Goal: Navigation & Orientation: Find specific page/section

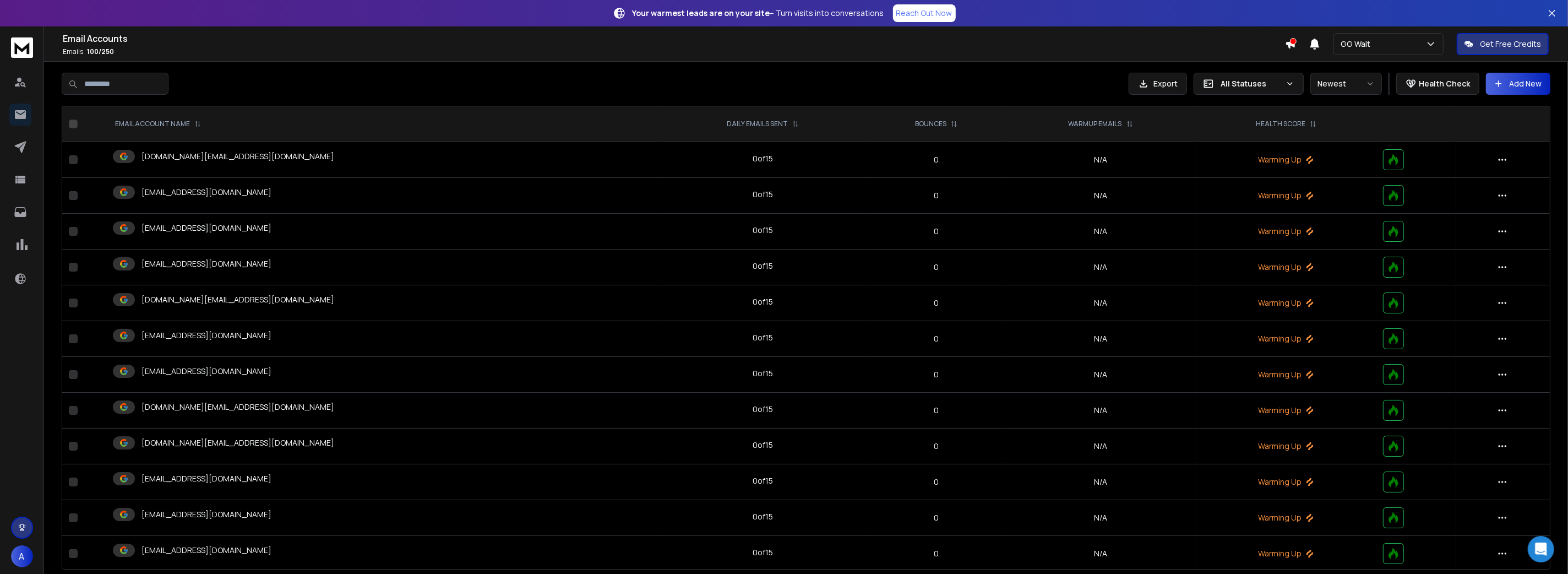
scroll to position [1383, 0]
click at [701, 160] on td "0 of 15" at bounding box center [763, 156] width 207 height 28
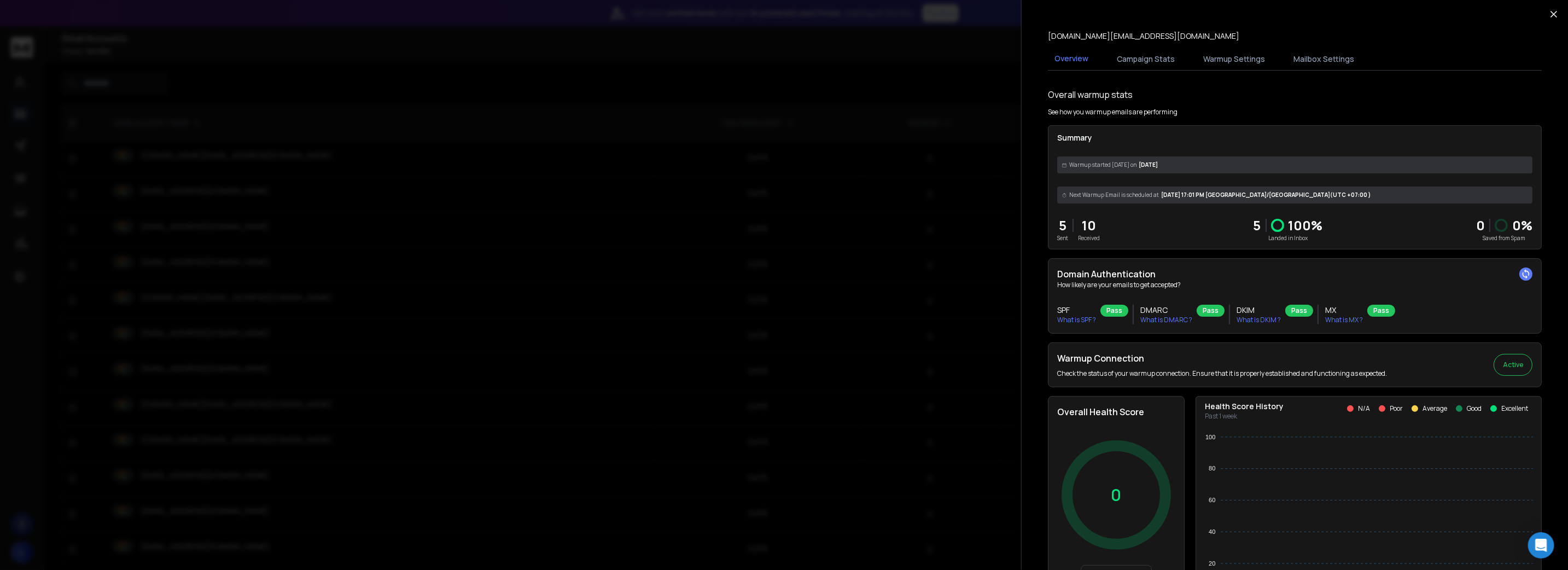
click at [1548, 15] on icon "button" at bounding box center [1553, 14] width 11 height 11
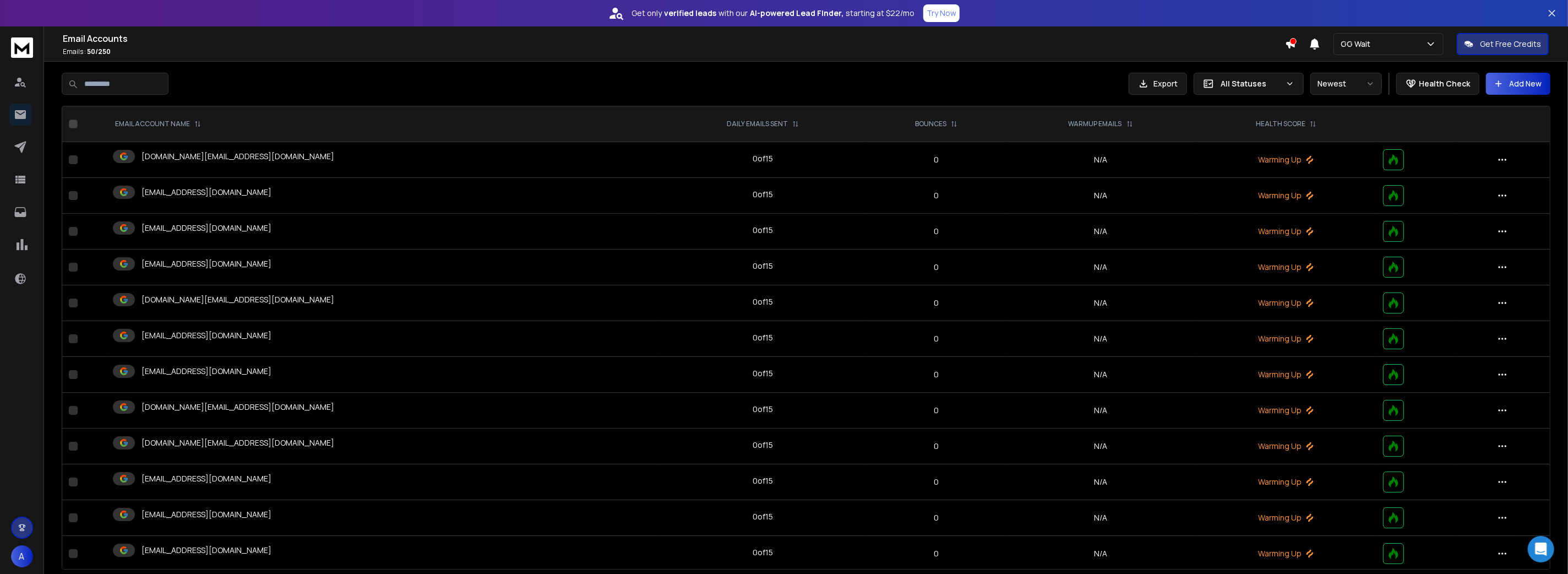
click at [787, 377] on td "0 of 15" at bounding box center [763, 371] width 207 height 28
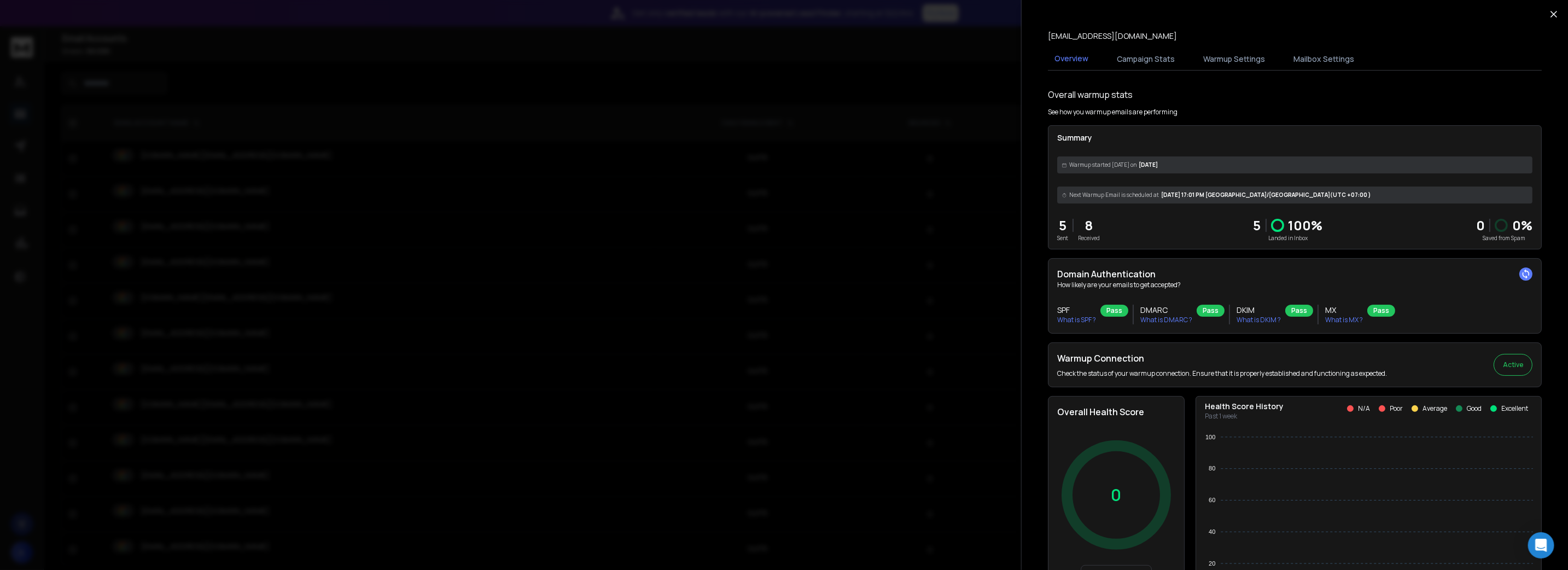
click at [1551, 13] on icon "button" at bounding box center [1553, 14] width 11 height 11
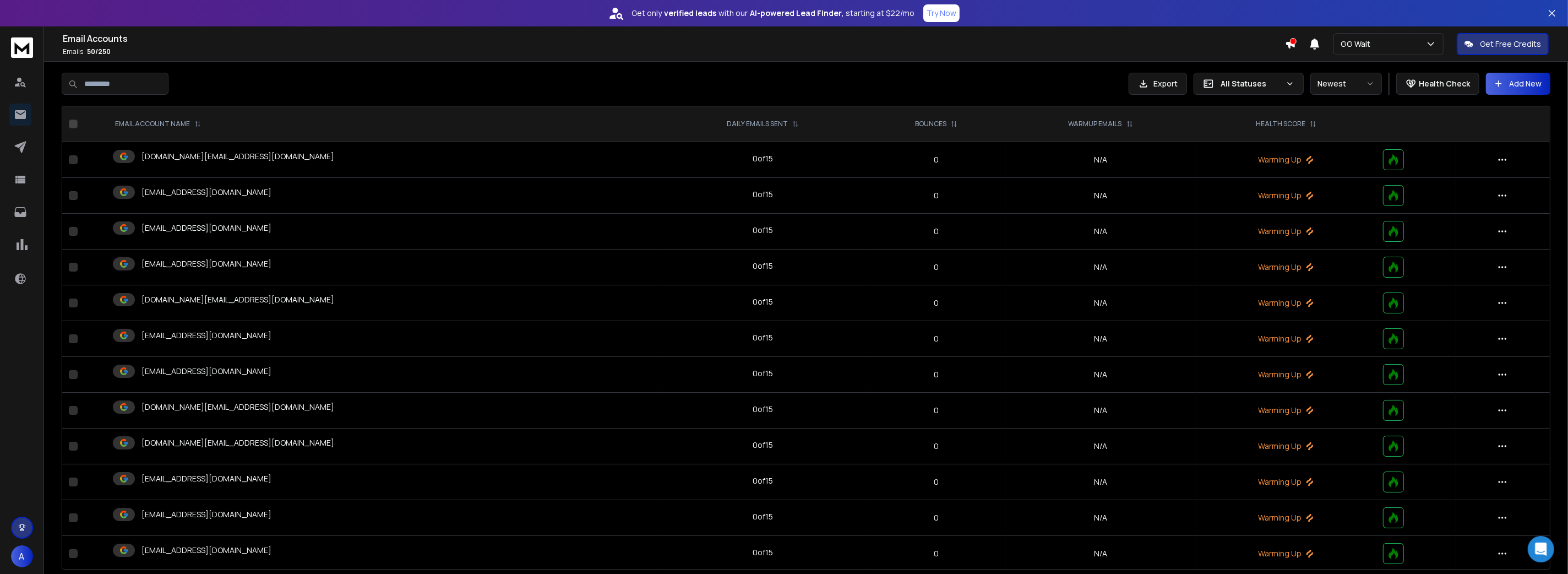
click at [753, 444] on div "0 of 15" at bounding box center [763, 444] width 20 height 11
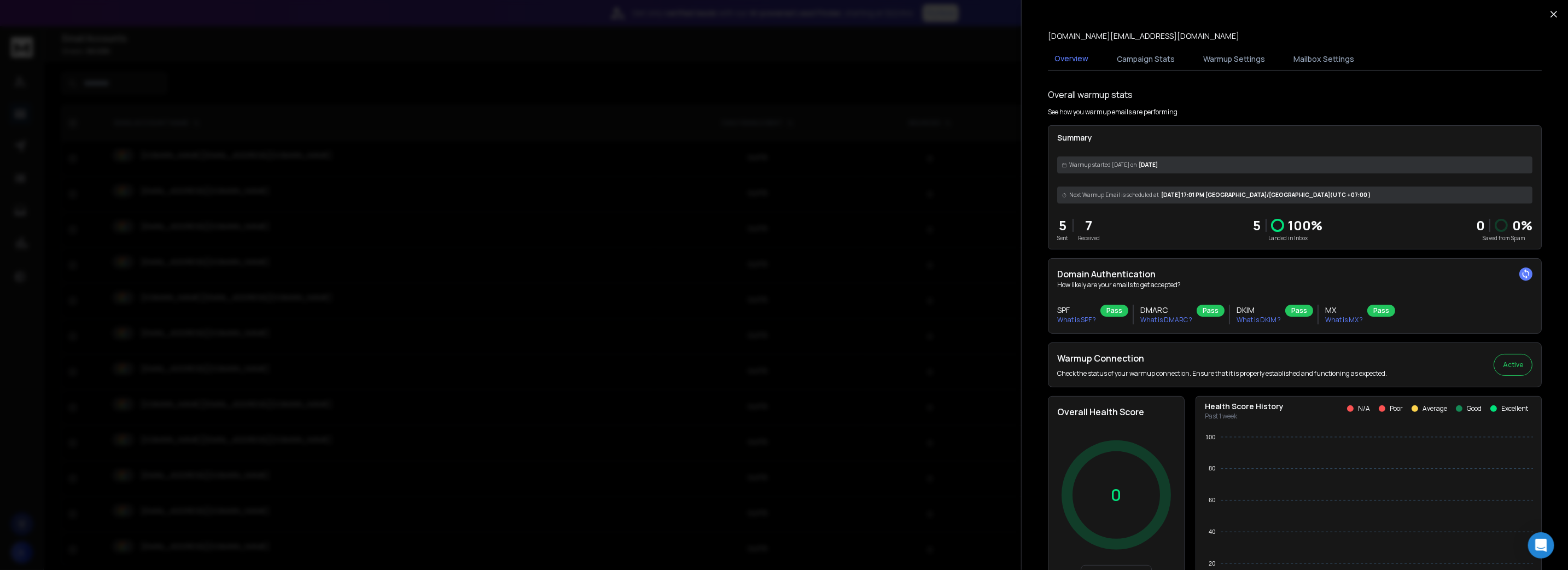
click at [1553, 12] on icon "button" at bounding box center [1554, 14] width 6 height 6
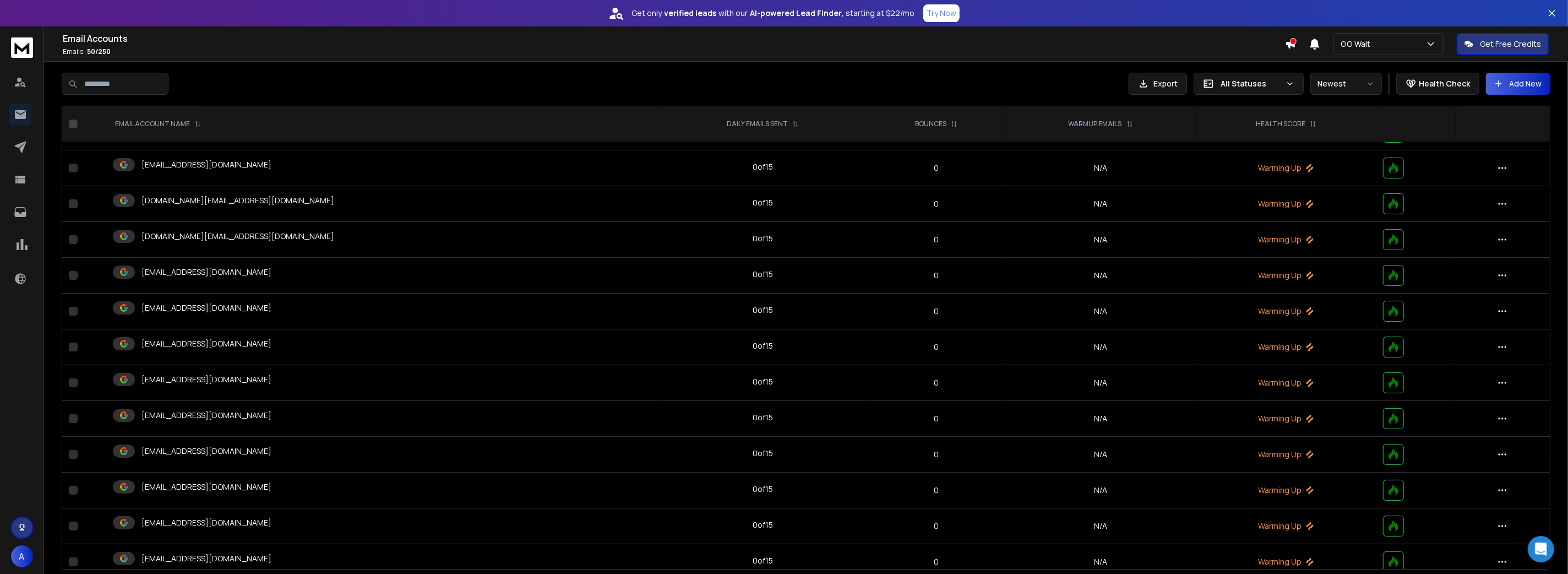
scroll to position [275, 0]
click at [757, 414] on td "0 of 15" at bounding box center [763, 419] width 207 height 28
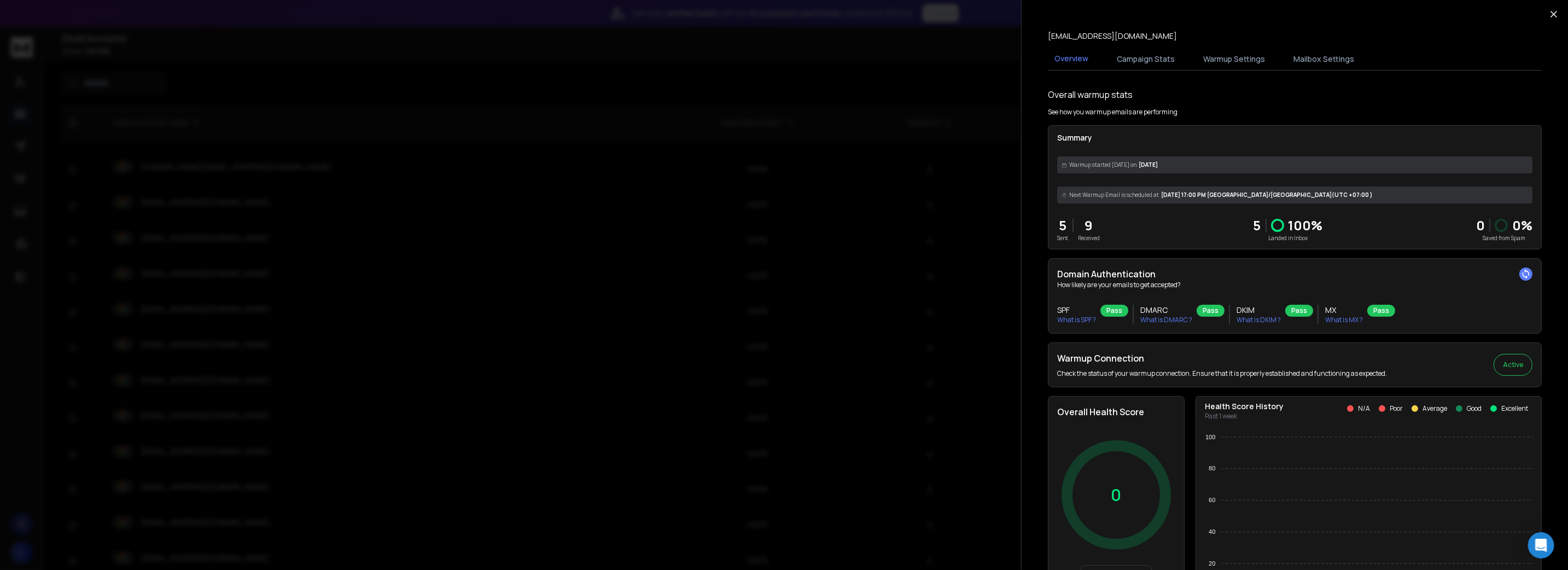
click at [1551, 12] on icon "button" at bounding box center [1553, 14] width 11 height 11
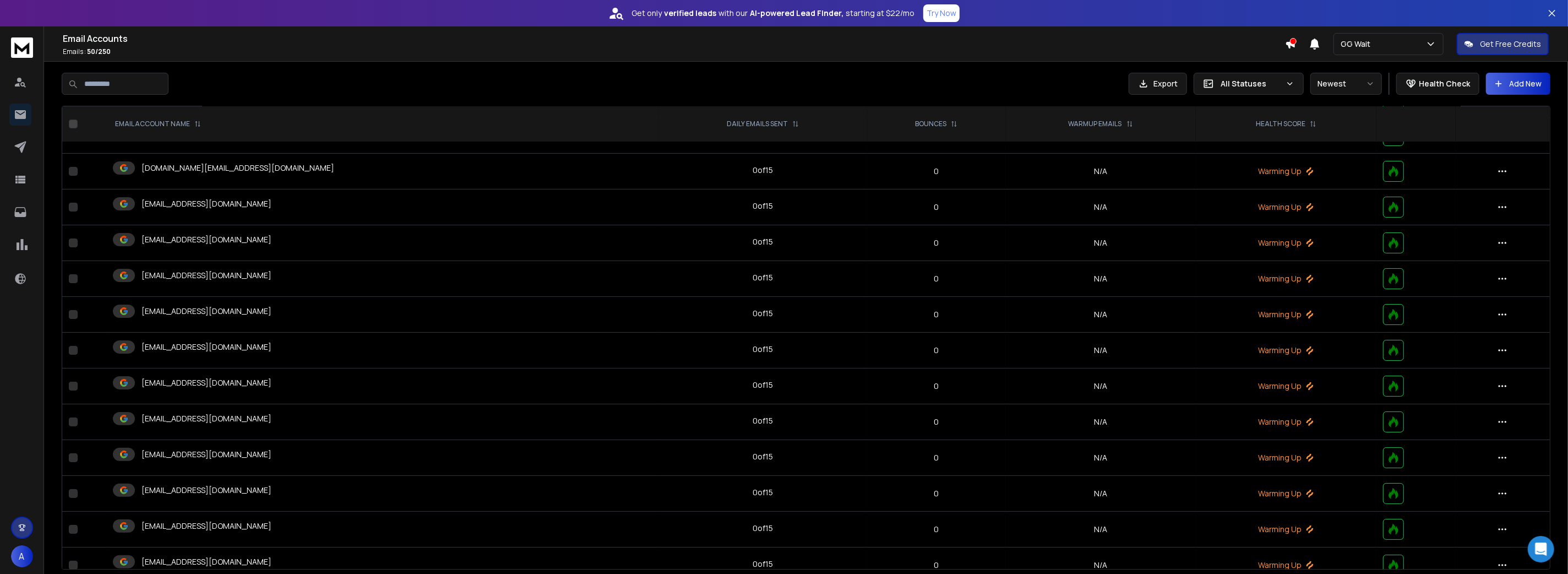
scroll to position [1032, 0]
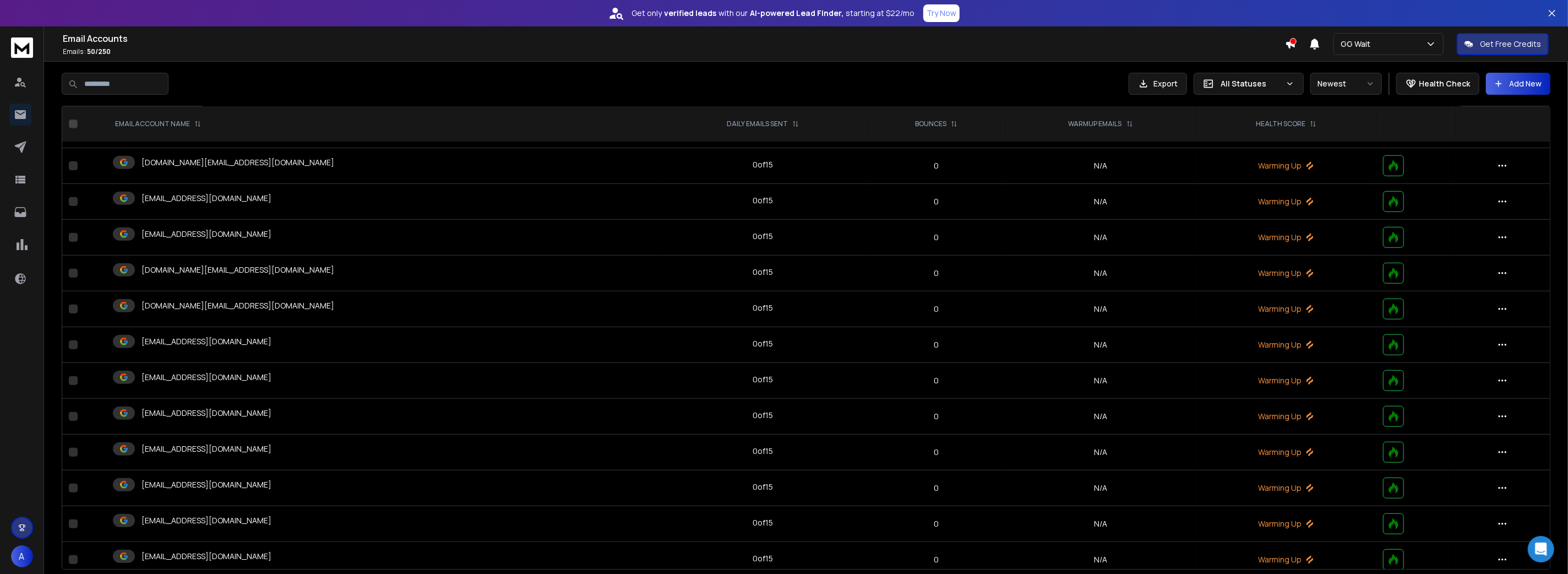
click at [870, 404] on td "0" at bounding box center [936, 416] width 139 height 36
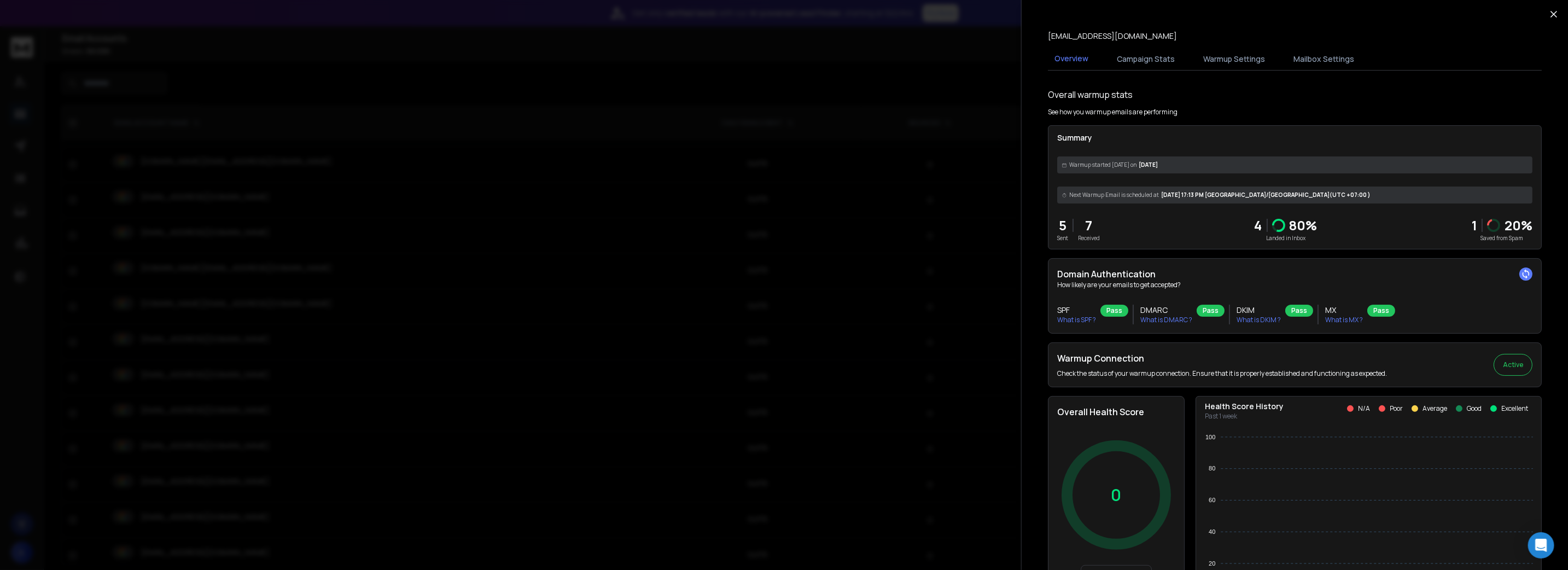
click at [1548, 16] on icon "button" at bounding box center [1553, 14] width 11 height 11
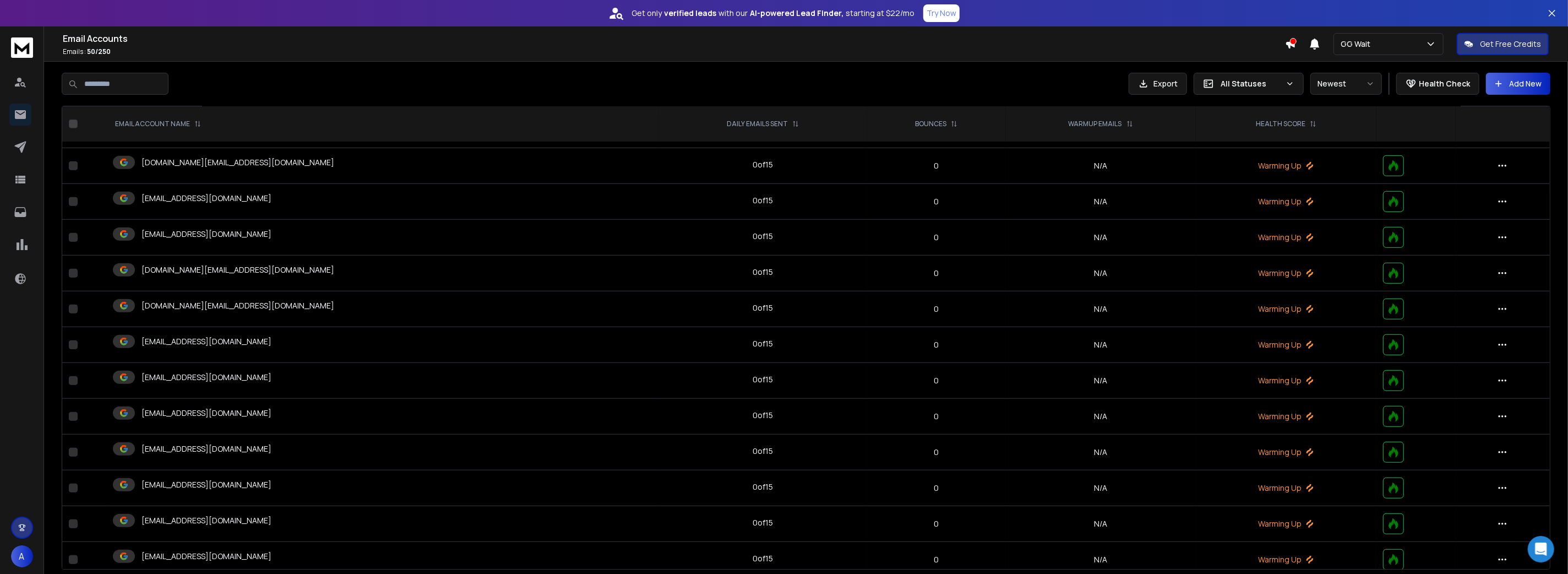
scroll to position [1383, 0]
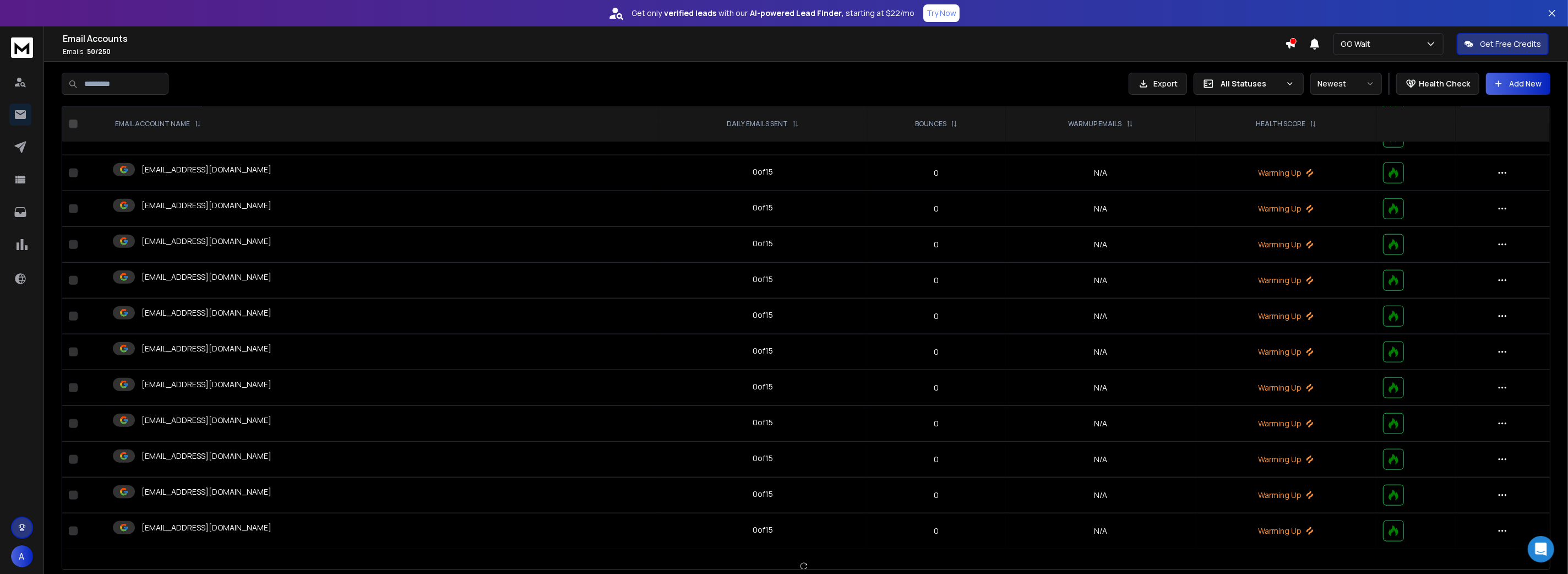
click at [749, 370] on td "0 of 15" at bounding box center [763, 384] width 207 height 28
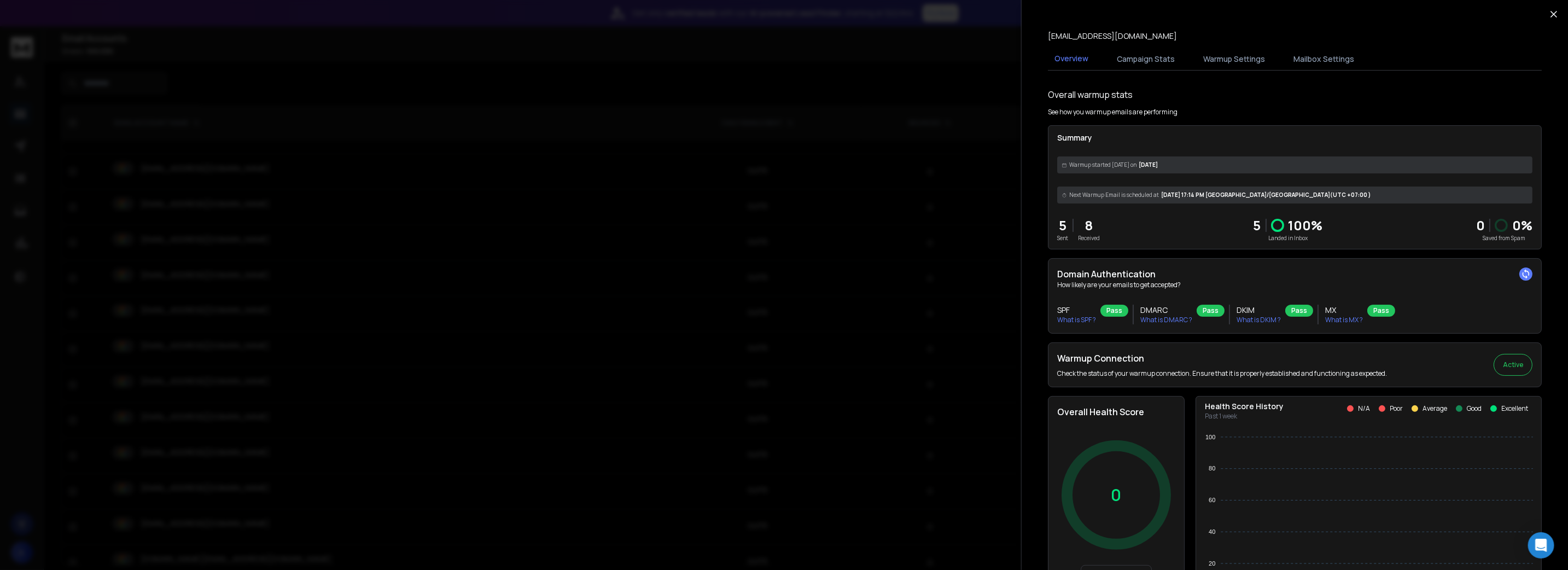
click at [1551, 12] on icon "button" at bounding box center [1553, 14] width 11 height 11
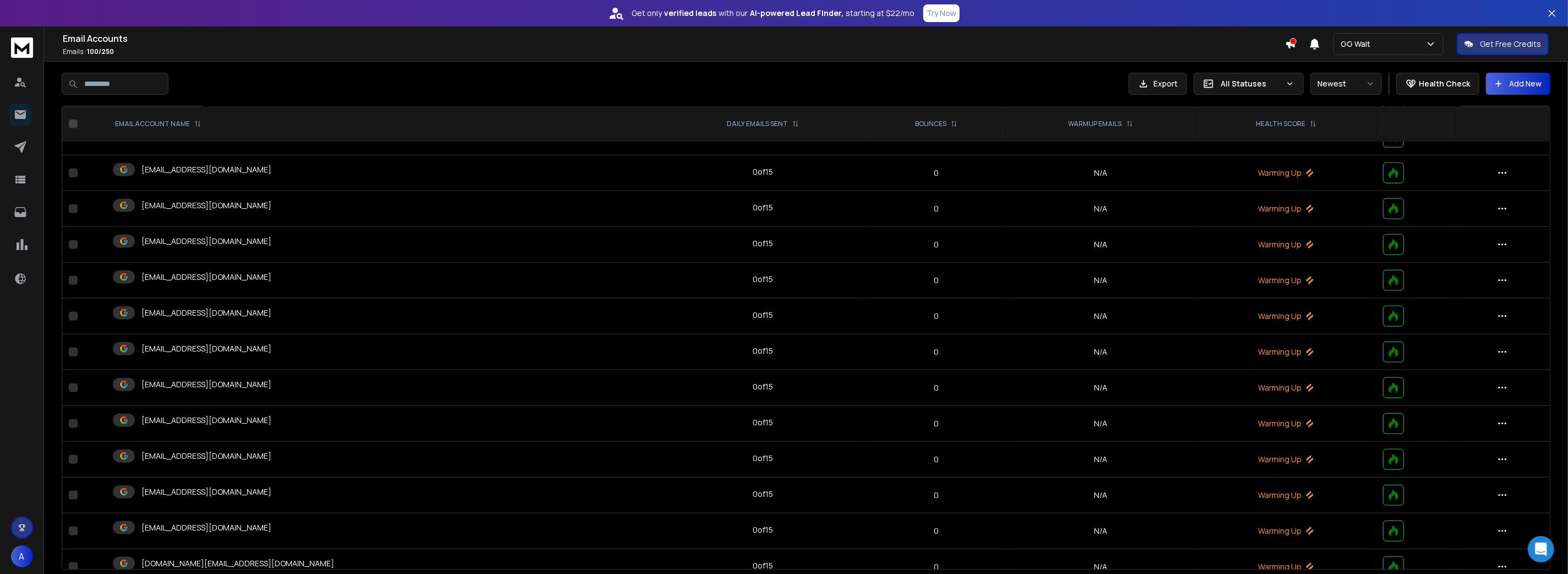
scroll to position [1796, 0]
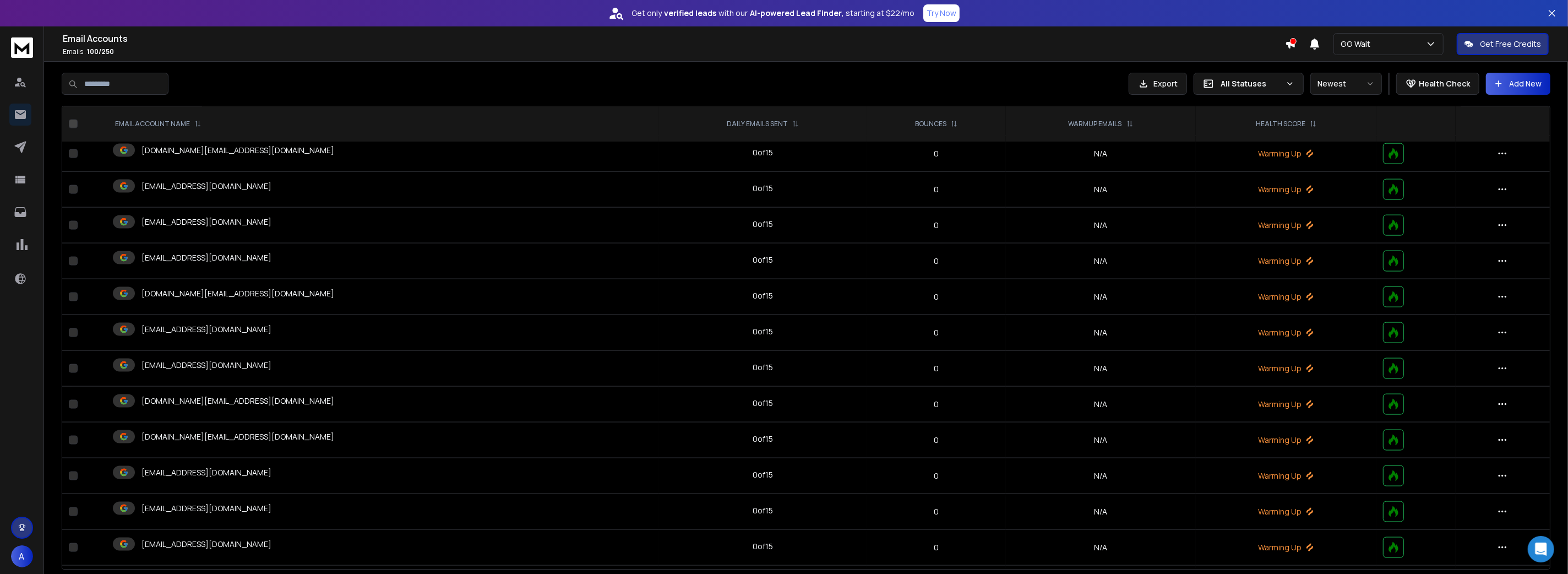
click at [760, 427] on td "0 of 15" at bounding box center [763, 436] width 207 height 28
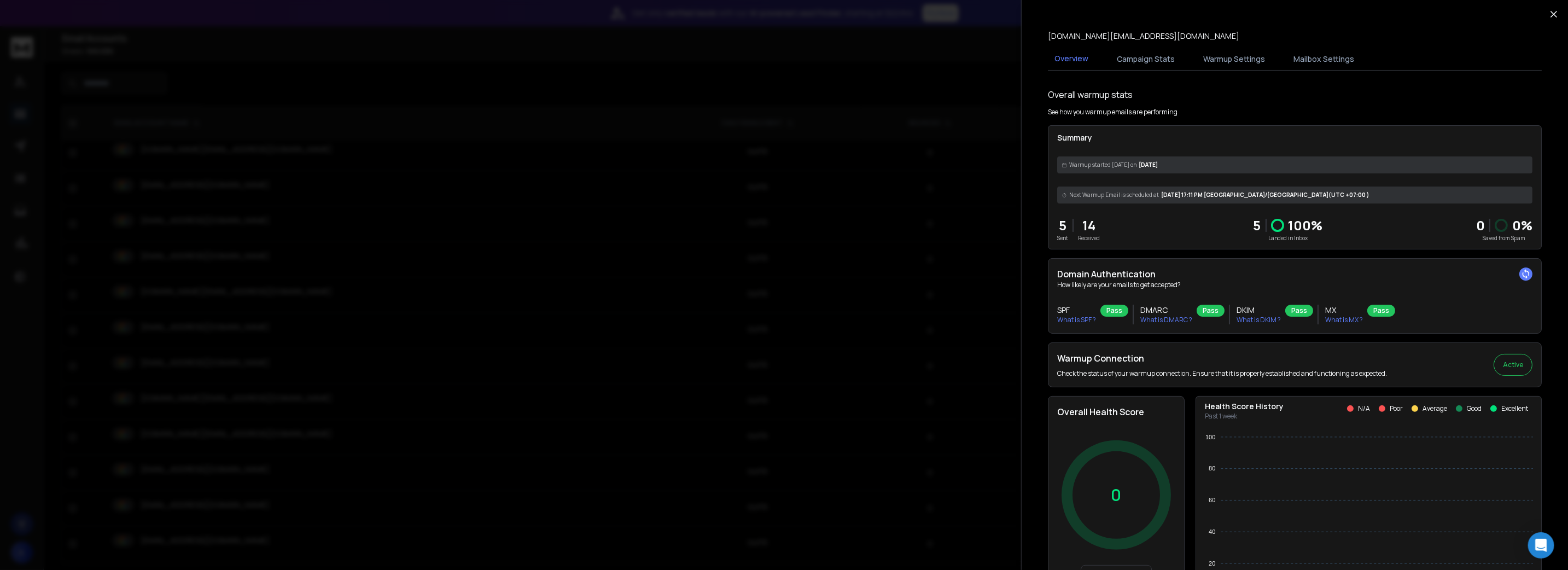
click at [1551, 13] on icon "button" at bounding box center [1554, 14] width 6 height 6
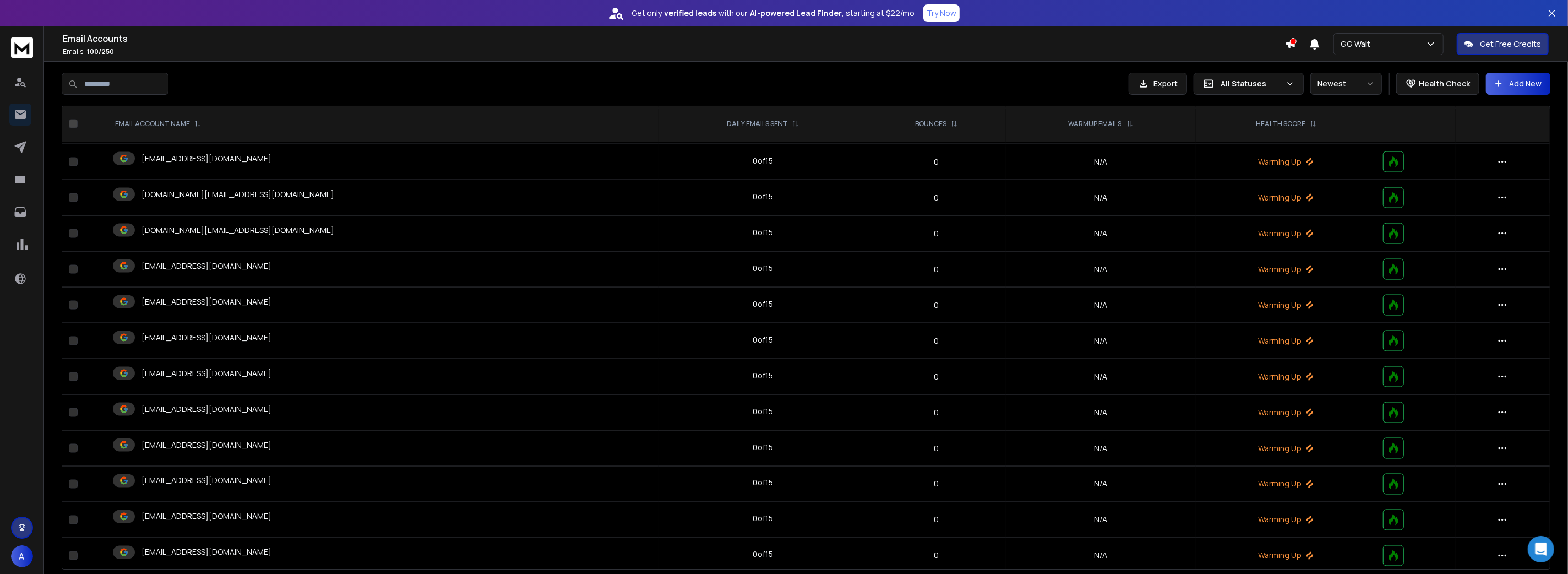
scroll to position [2140, 0]
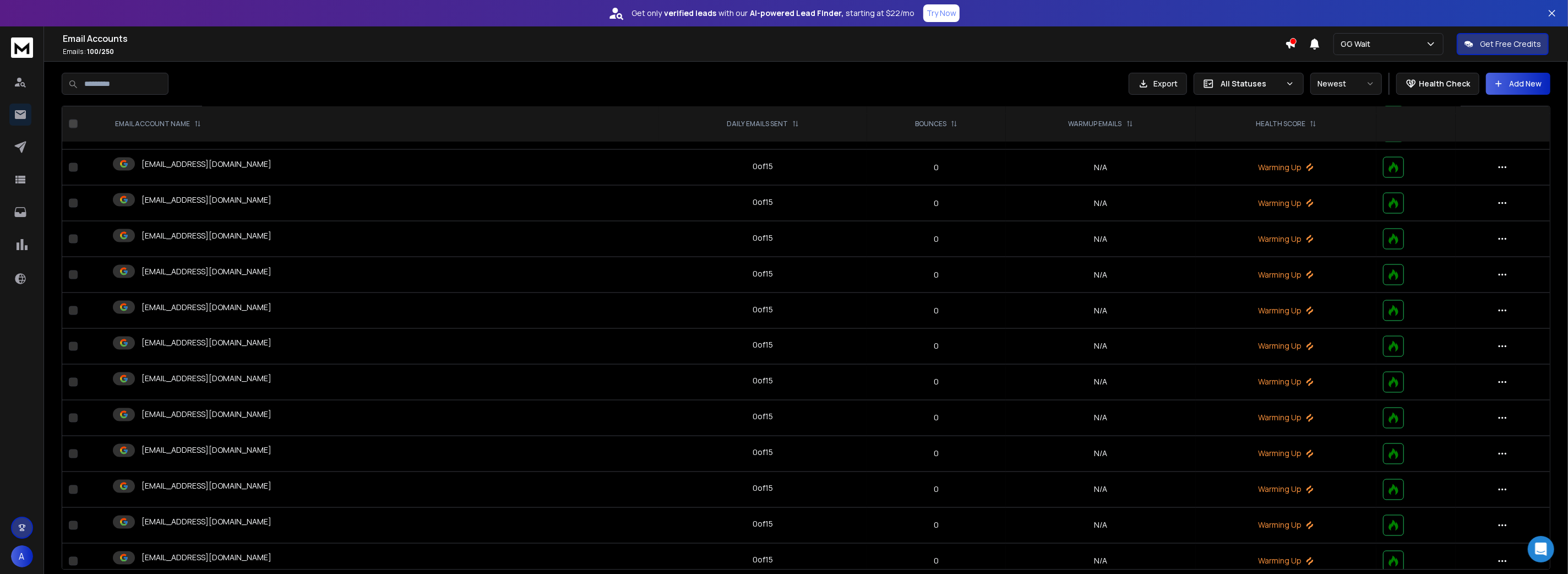
click at [761, 440] on td "0 of 15" at bounding box center [763, 450] width 207 height 28
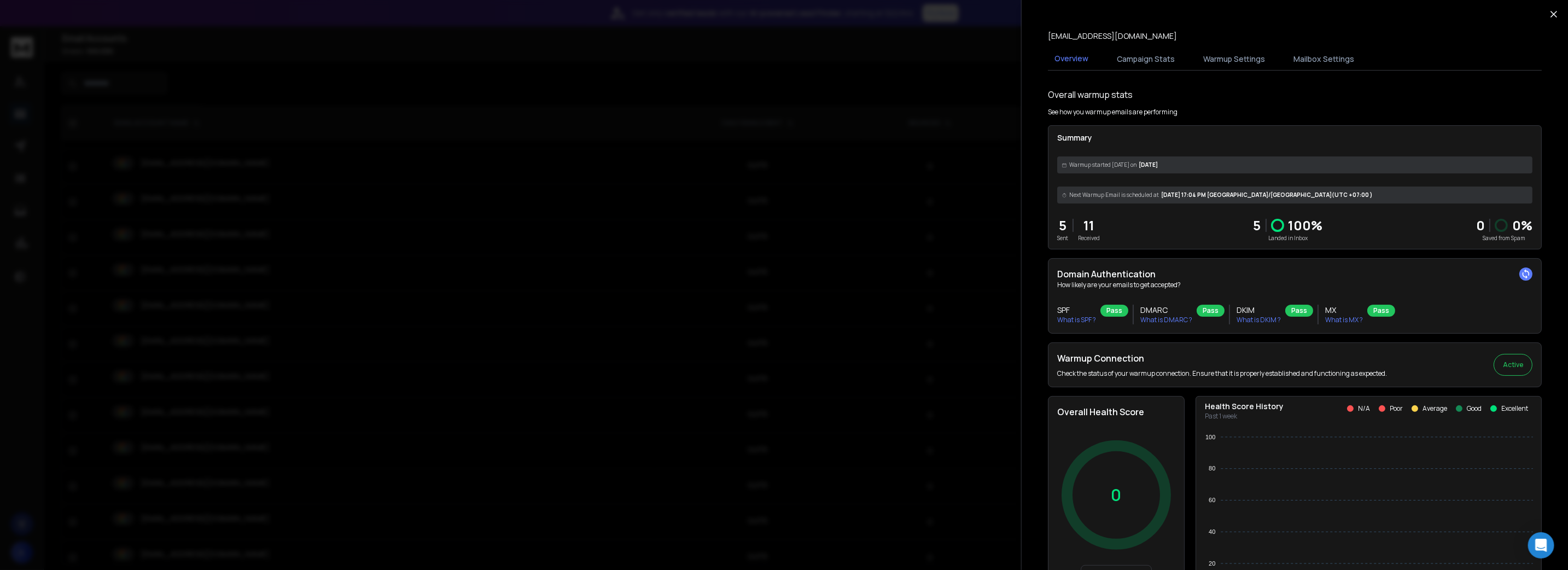
click at [1551, 15] on icon "button" at bounding box center [1553, 14] width 11 height 11
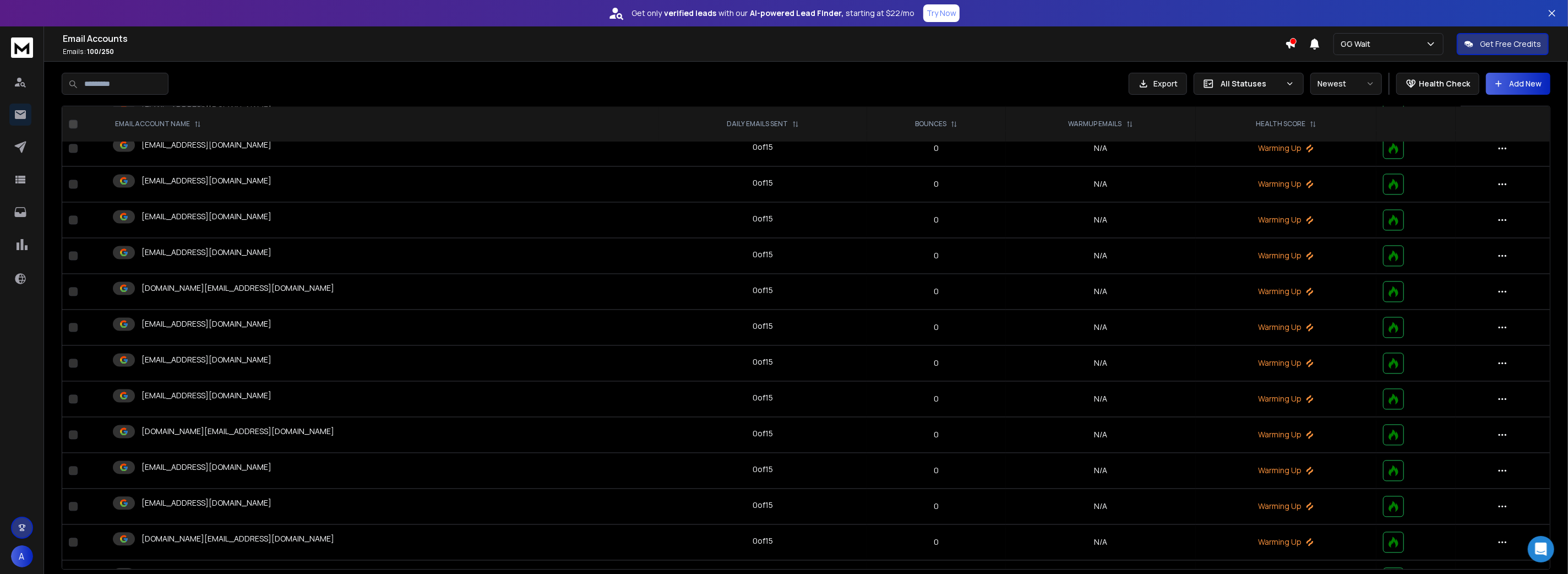
scroll to position [2621, 0]
click at [775, 443] on tr "[EMAIL_ADDRESS][DOMAIN_NAME] 0 of 15 0 N/A Warming Up" at bounding box center [805, 437] width 1487 height 36
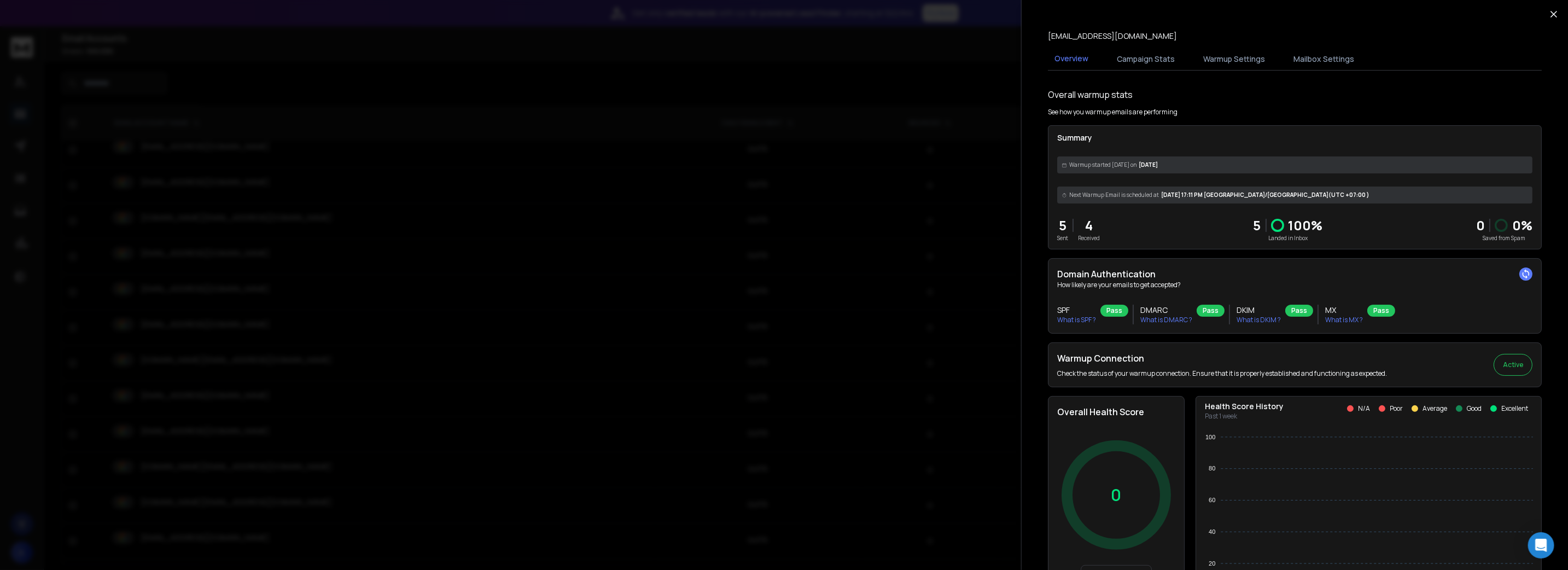
click at [1554, 14] on icon "button" at bounding box center [1553, 14] width 11 height 11
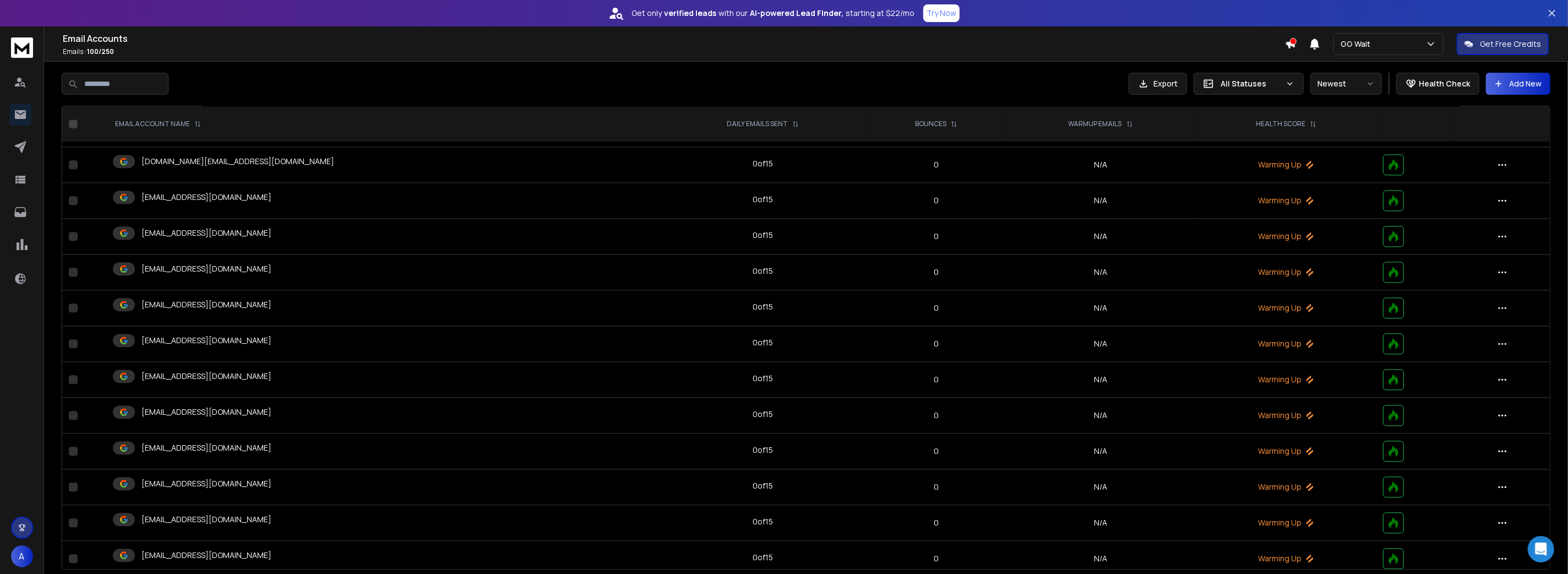
scroll to position [3166, 0]
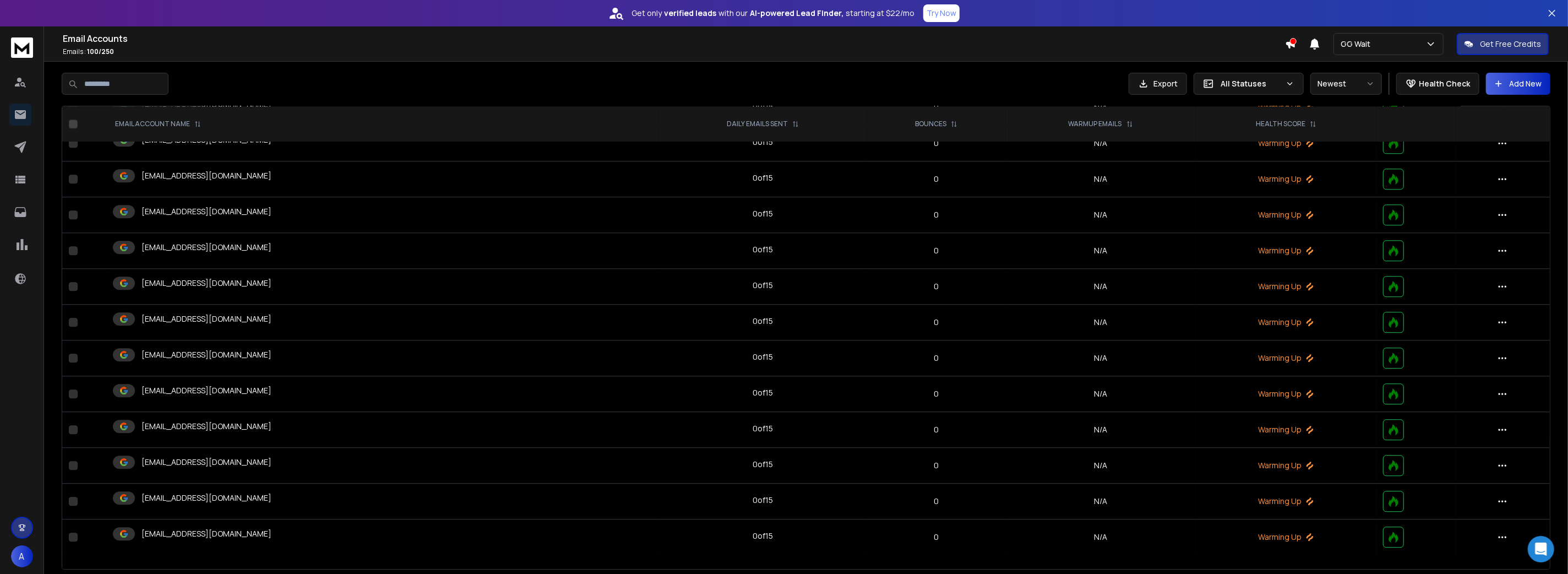
click at [825, 450] on td "0 of 15" at bounding box center [763, 462] width 207 height 28
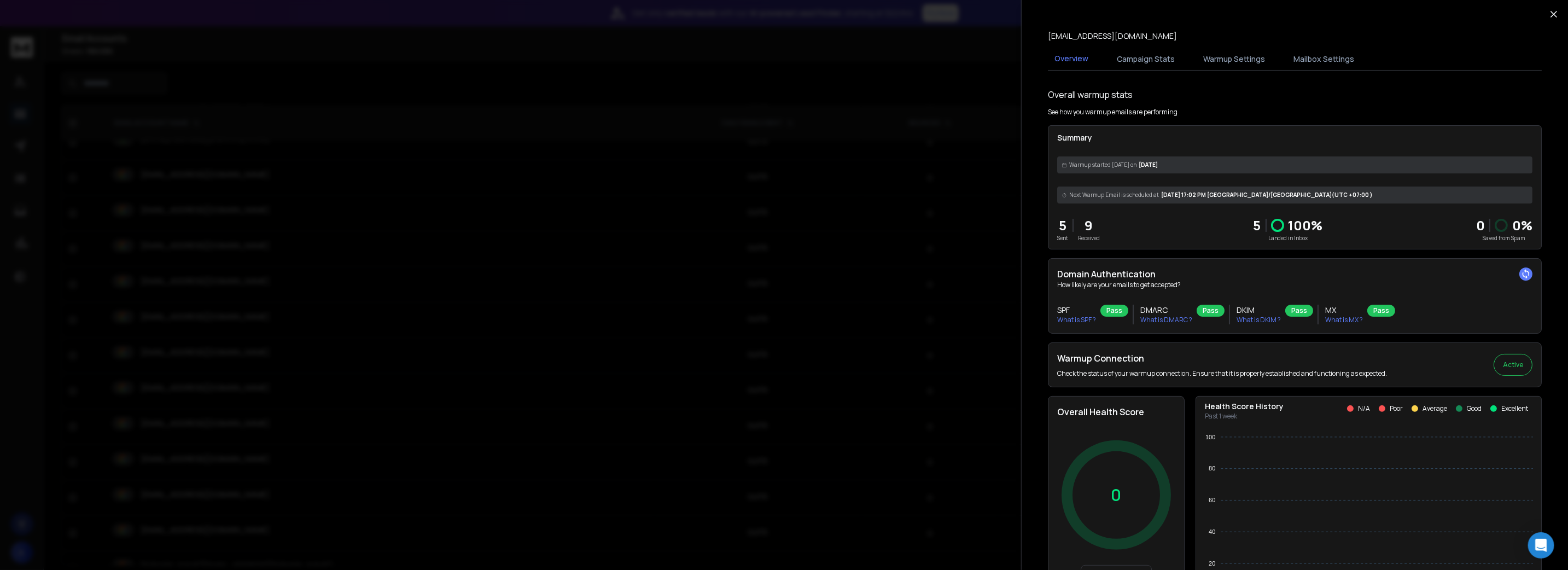
click at [1553, 13] on icon "button" at bounding box center [1553, 14] width 11 height 11
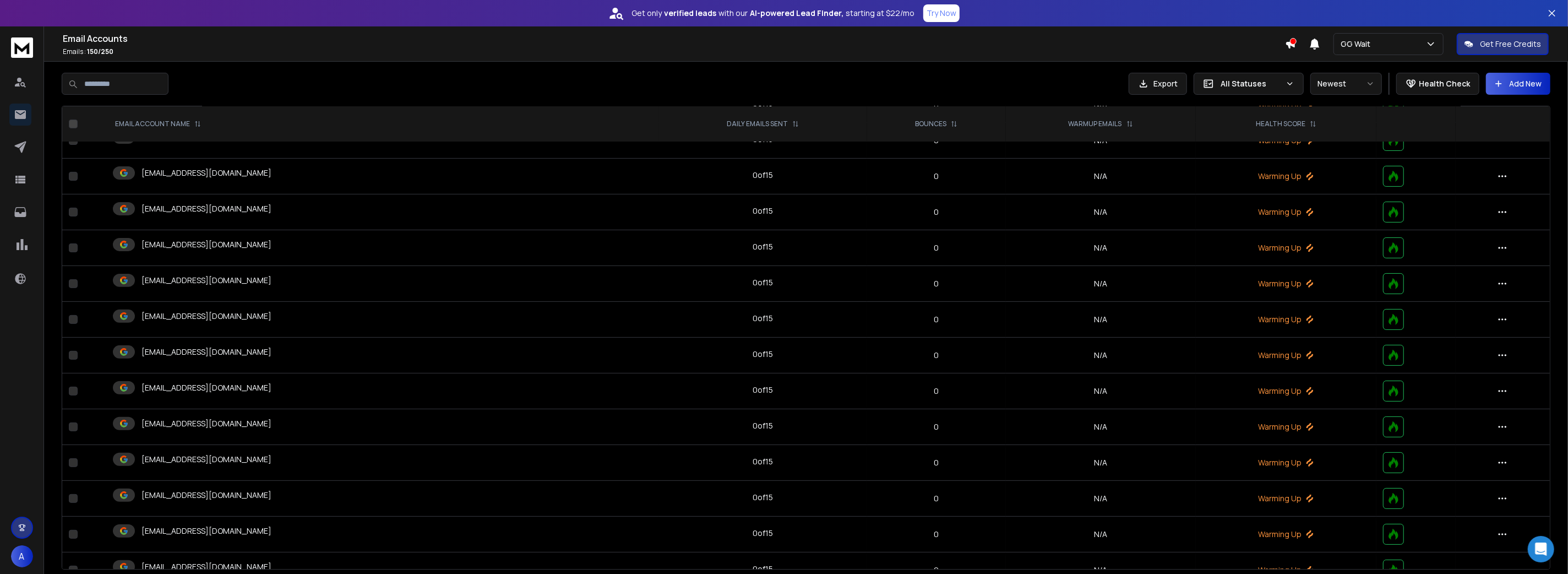
scroll to position [0, 0]
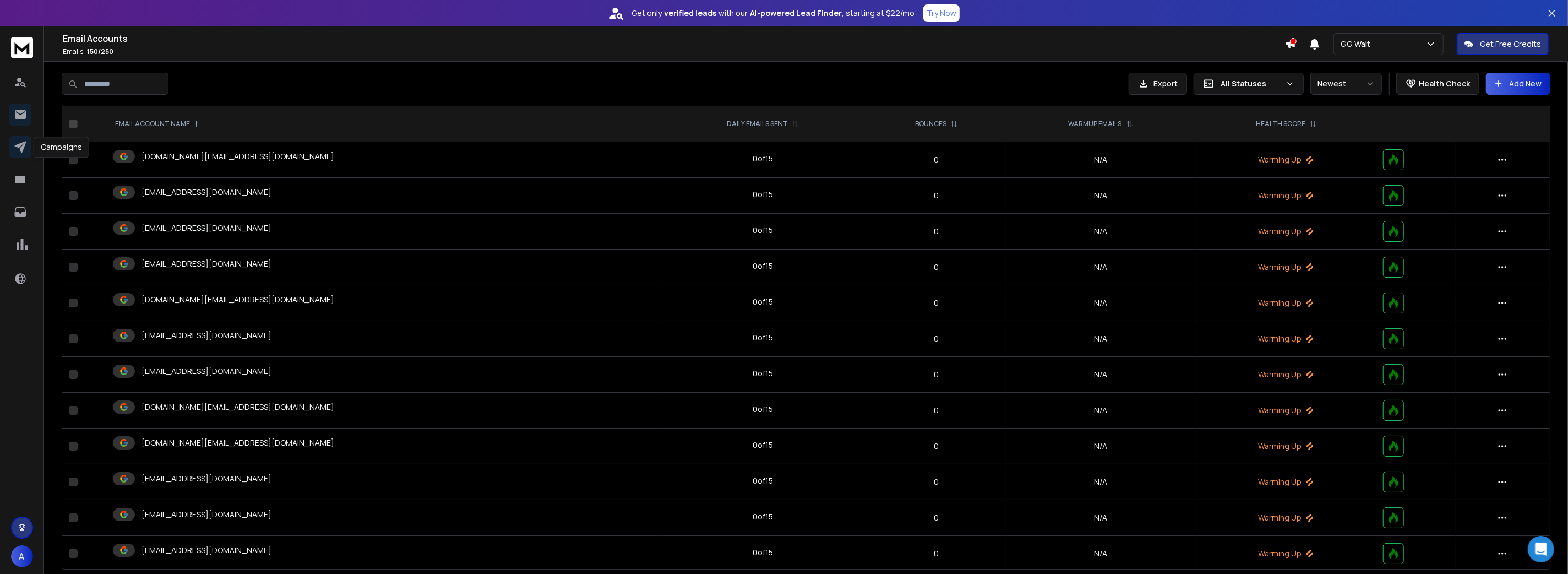
click at [13, 140] on icon at bounding box center [20, 147] width 13 height 13
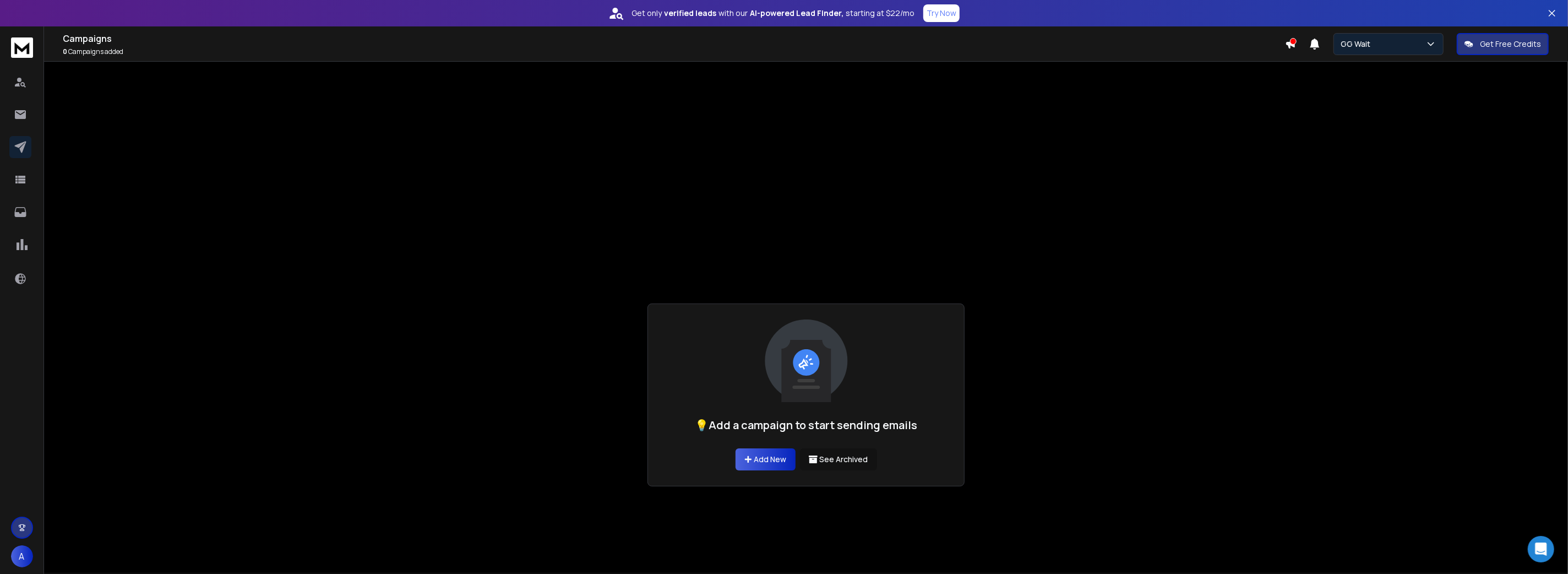
click at [1389, 38] on div "GG Wait" at bounding box center [1388, 43] width 96 height 11
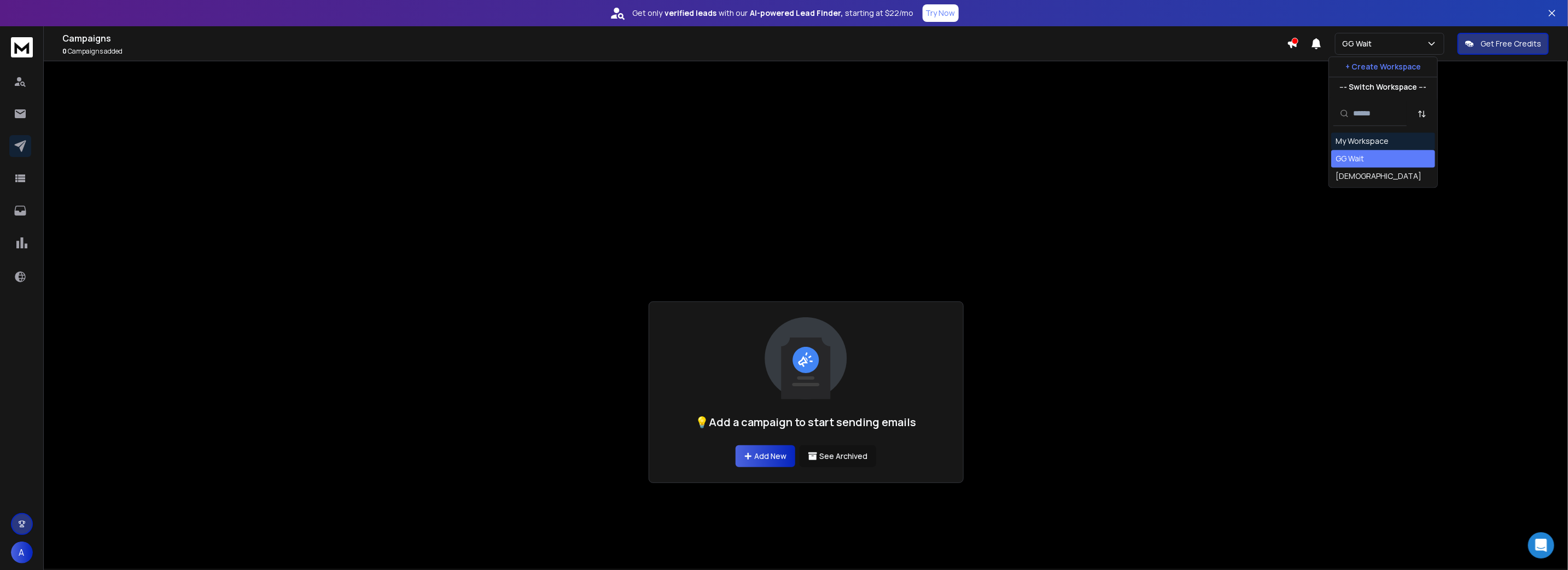
click at [1250, 136] on div "💡Add a campaign to start sending emails Add New See Archived" at bounding box center [806, 357] width 1489 height 570
